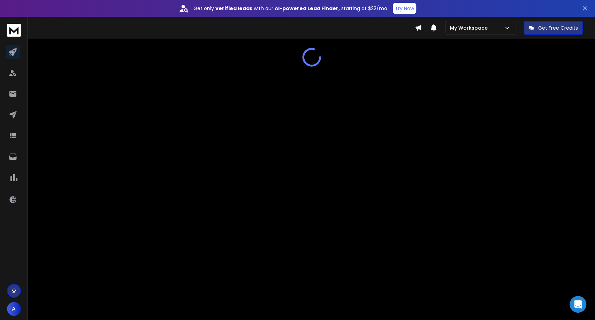
click at [270, 95] on div "Get only verified leads with our AI-powered Lead Finder, starting at $22/mo Try…" at bounding box center [297, 160] width 595 height 320
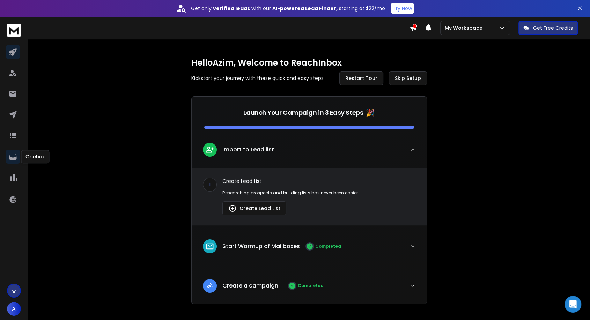
click at [10, 150] on link at bounding box center [13, 157] width 14 height 14
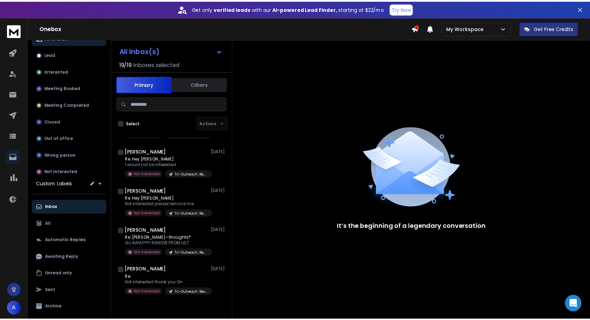
scroll to position [73, 0]
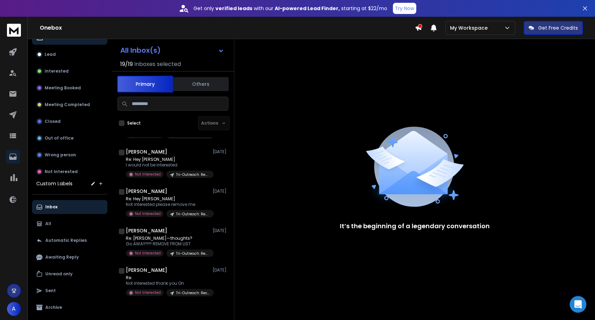
click at [199, 115] on div "Select Actions" at bounding box center [173, 121] width 122 height 17
click at [18, 108] on link at bounding box center [13, 115] width 14 height 14
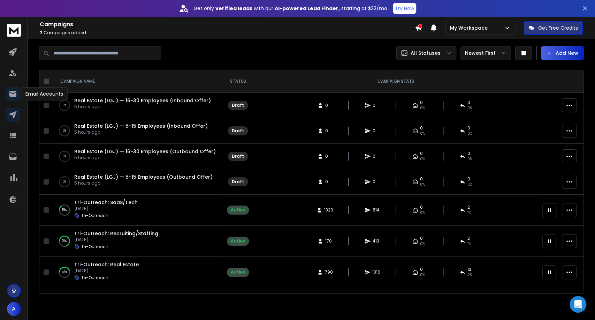
click at [9, 93] on icon at bounding box center [13, 94] width 8 height 8
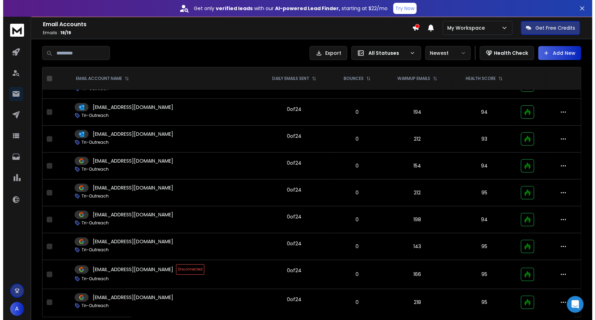
scroll to position [285, 0]
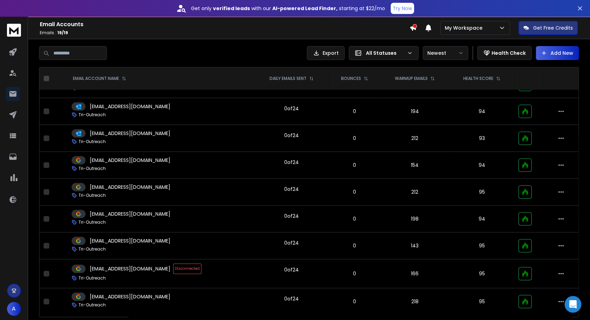
click at [285, 135] on td "0 of 24" at bounding box center [291, 134] width 75 height 18
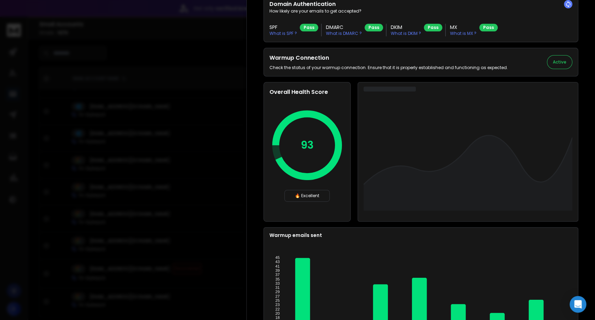
scroll to position [229, 0]
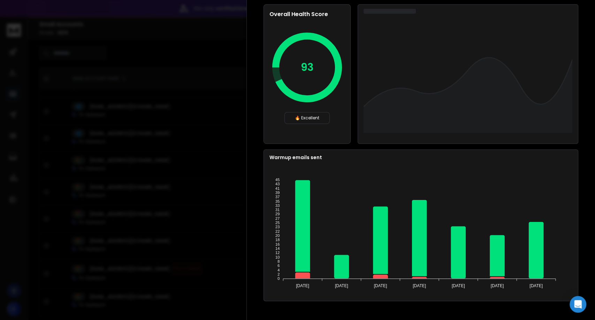
click at [215, 203] on div at bounding box center [297, 160] width 595 height 320
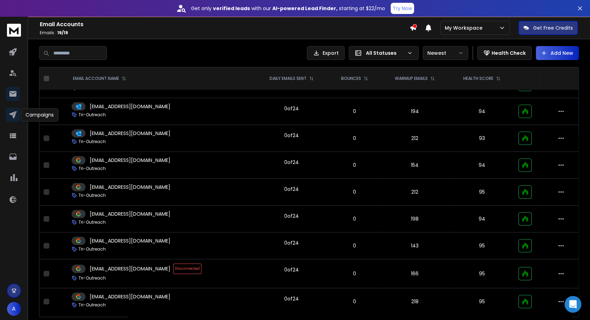
click at [14, 121] on link at bounding box center [13, 115] width 14 height 14
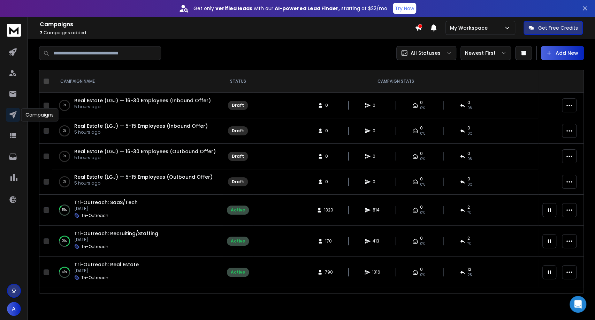
click at [11, 111] on icon at bounding box center [13, 115] width 8 height 8
click at [16, 160] on icon at bounding box center [13, 156] width 8 height 8
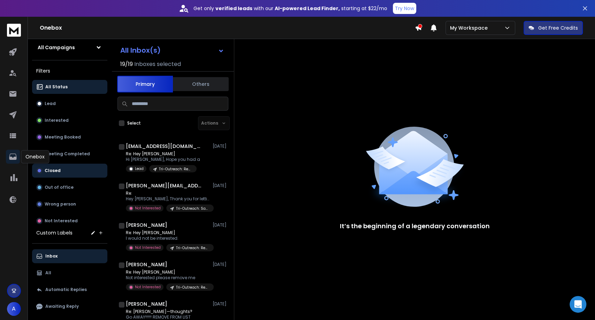
scroll to position [25, 0]
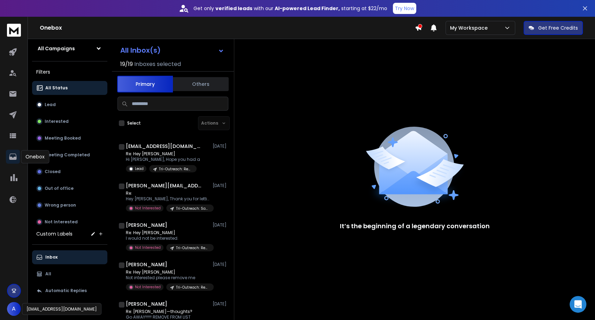
click at [8, 305] on span "A" at bounding box center [14, 309] width 14 height 14
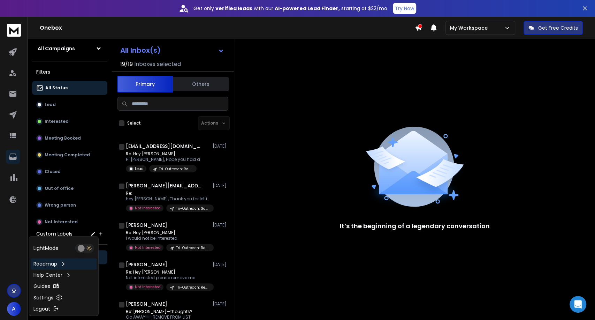
click at [8, 305] on span "A" at bounding box center [14, 309] width 14 height 14
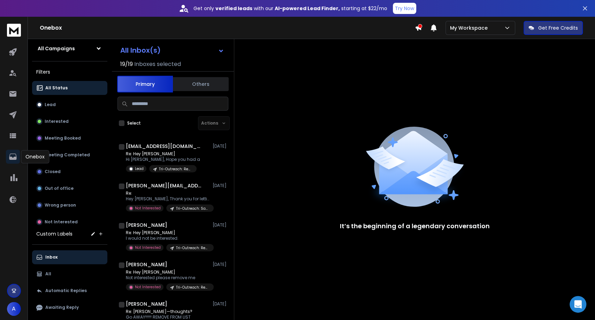
click at [13, 157] on icon at bounding box center [12, 156] width 7 height 6
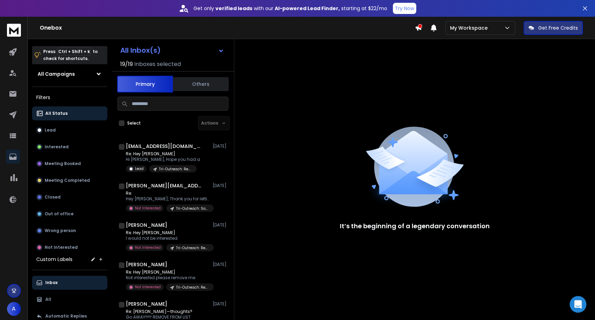
scroll to position [35, 0]
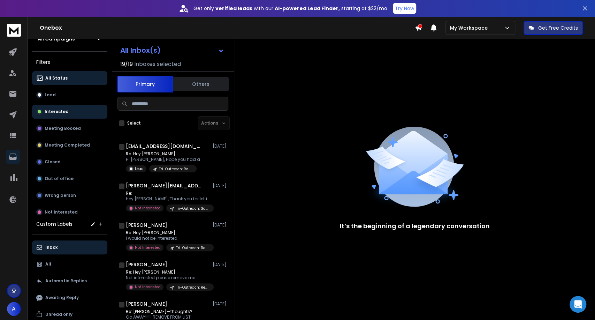
click at [65, 106] on button "Interested" at bounding box center [69, 112] width 75 height 14
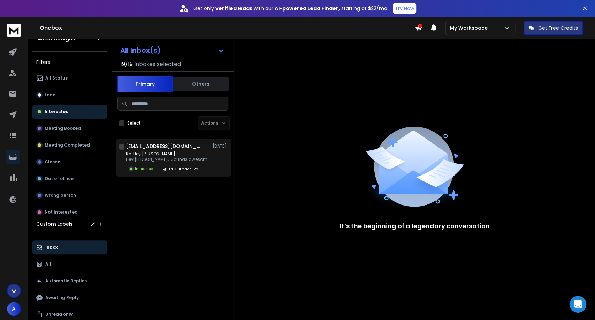
click at [157, 149] on h1 "[EMAIL_ADDRESS][DOMAIN_NAME]" at bounding box center [164, 146] width 77 height 7
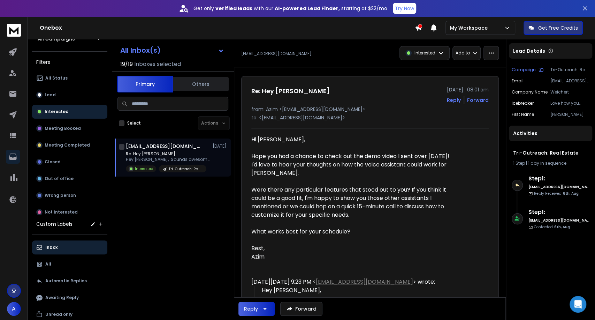
scroll to position [0, 0]
